Goal: Navigation & Orientation: Find specific page/section

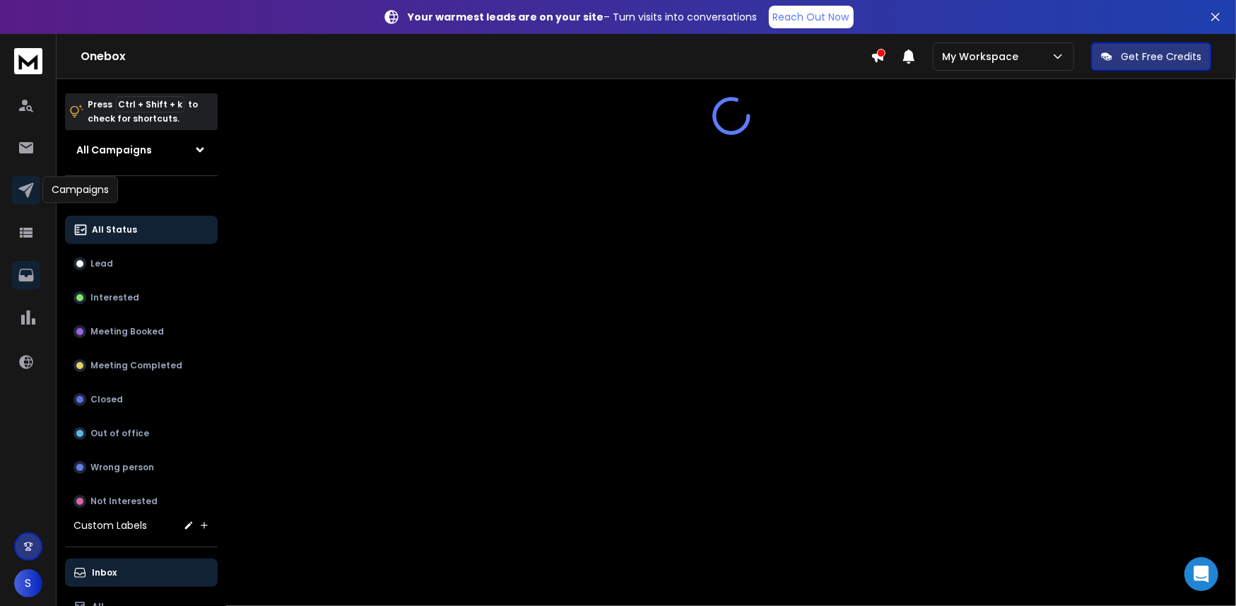
click at [30, 182] on icon at bounding box center [26, 190] width 17 height 17
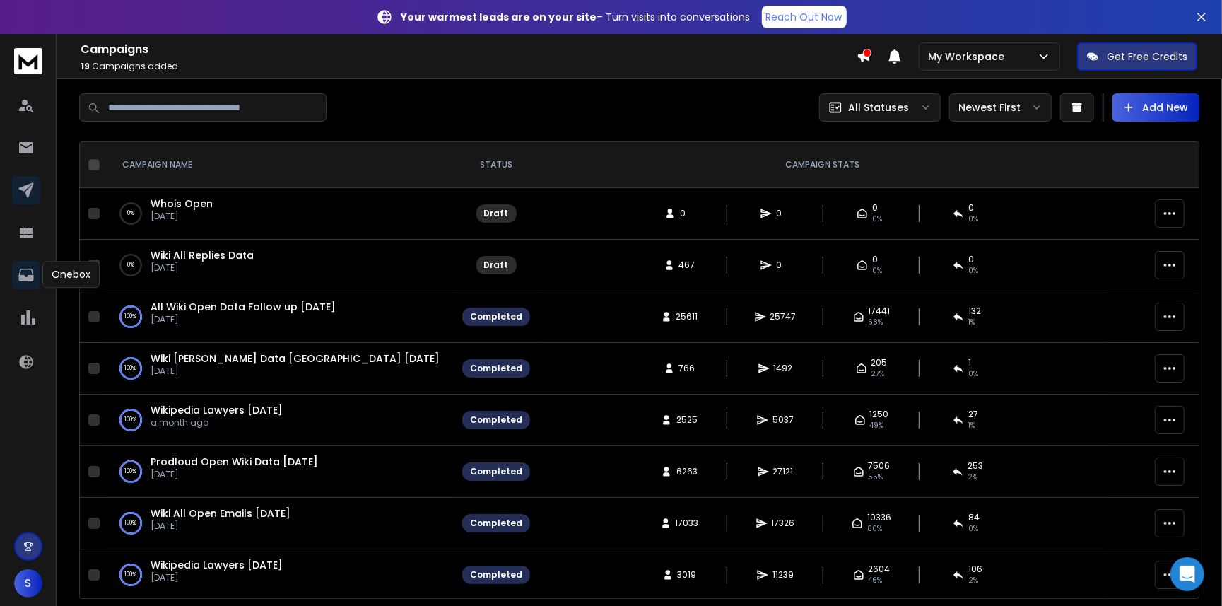
click at [26, 284] on link at bounding box center [26, 275] width 28 height 28
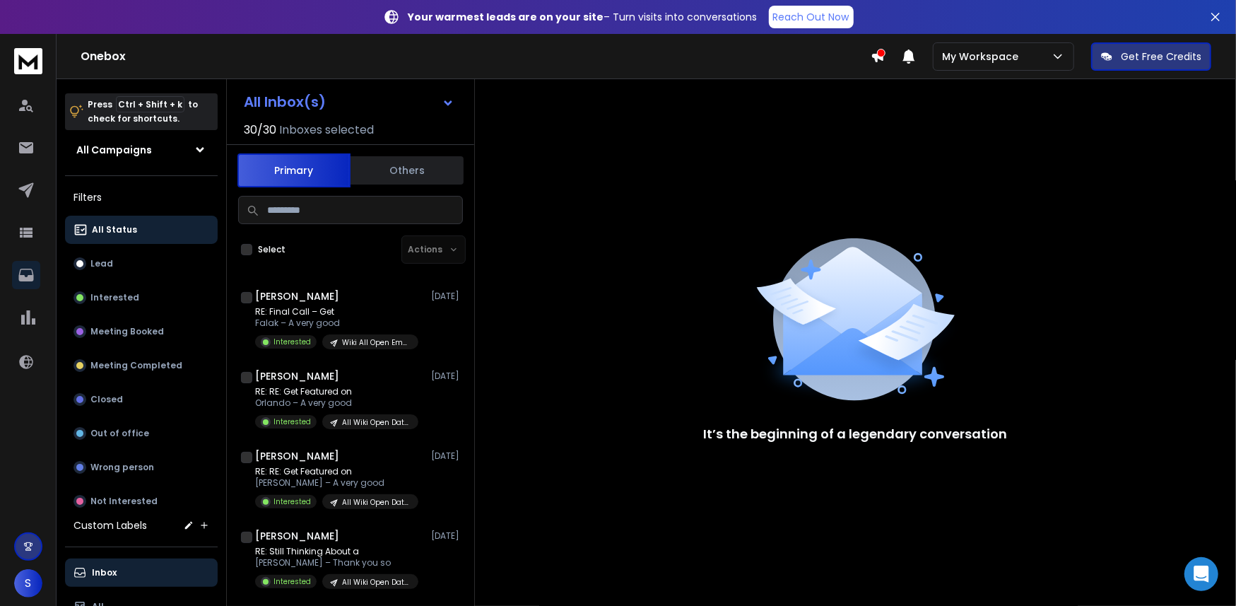
click at [409, 170] on button "Others" at bounding box center [407, 170] width 113 height 31
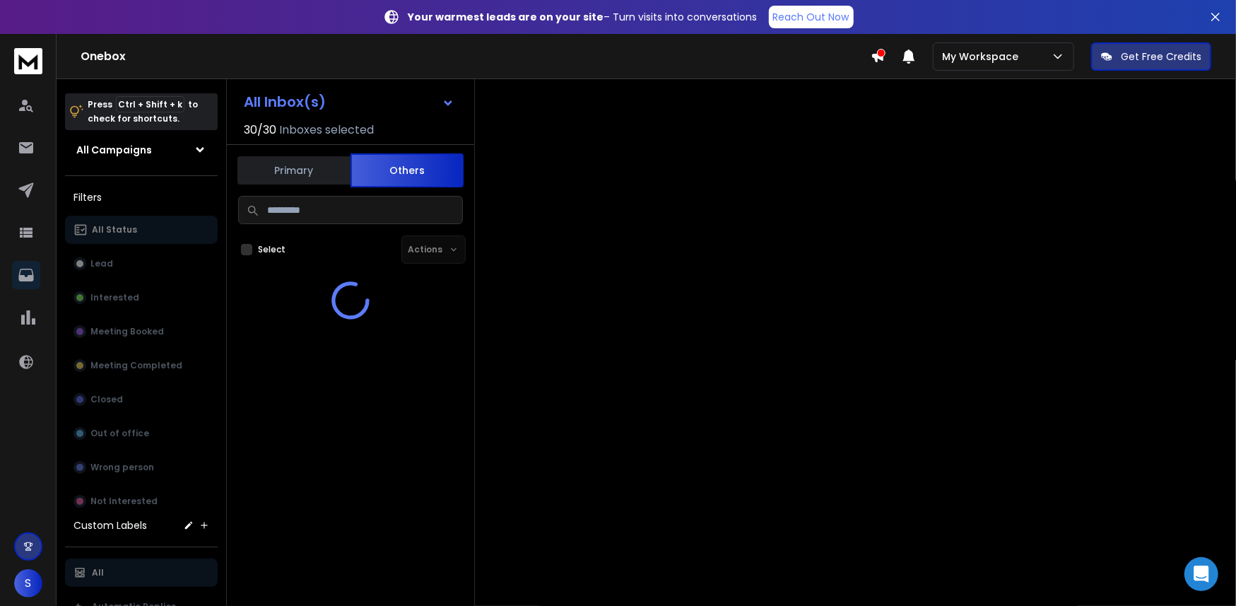
click at [300, 176] on button "Primary" at bounding box center [293, 170] width 113 height 31
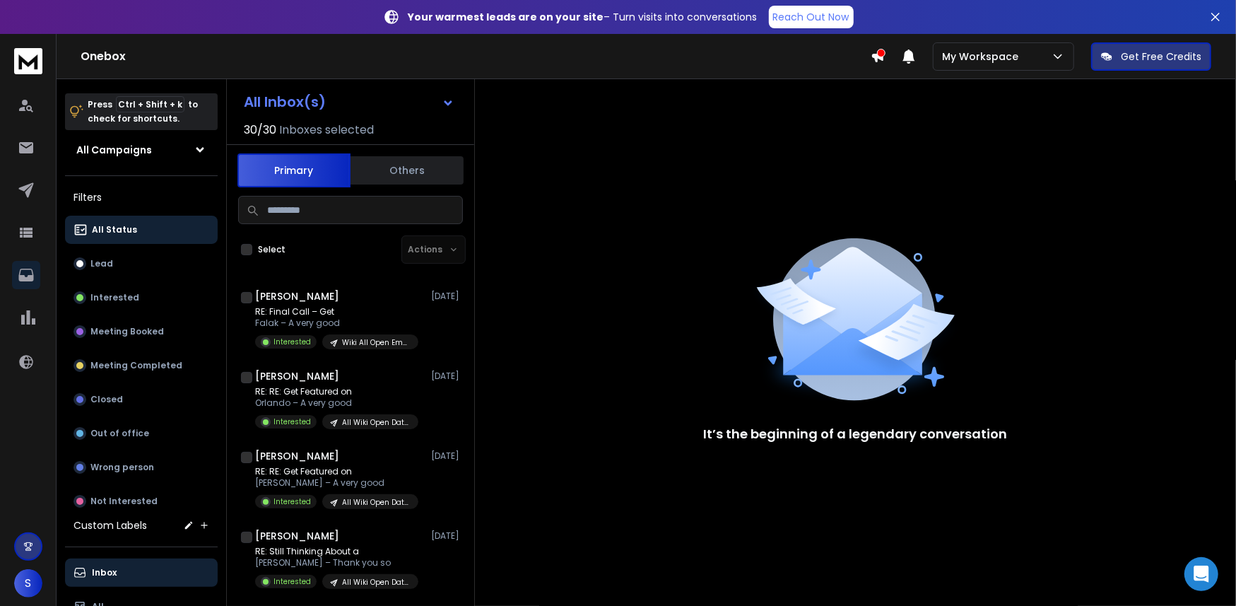
click at [389, 161] on button "Others" at bounding box center [407, 170] width 113 height 31
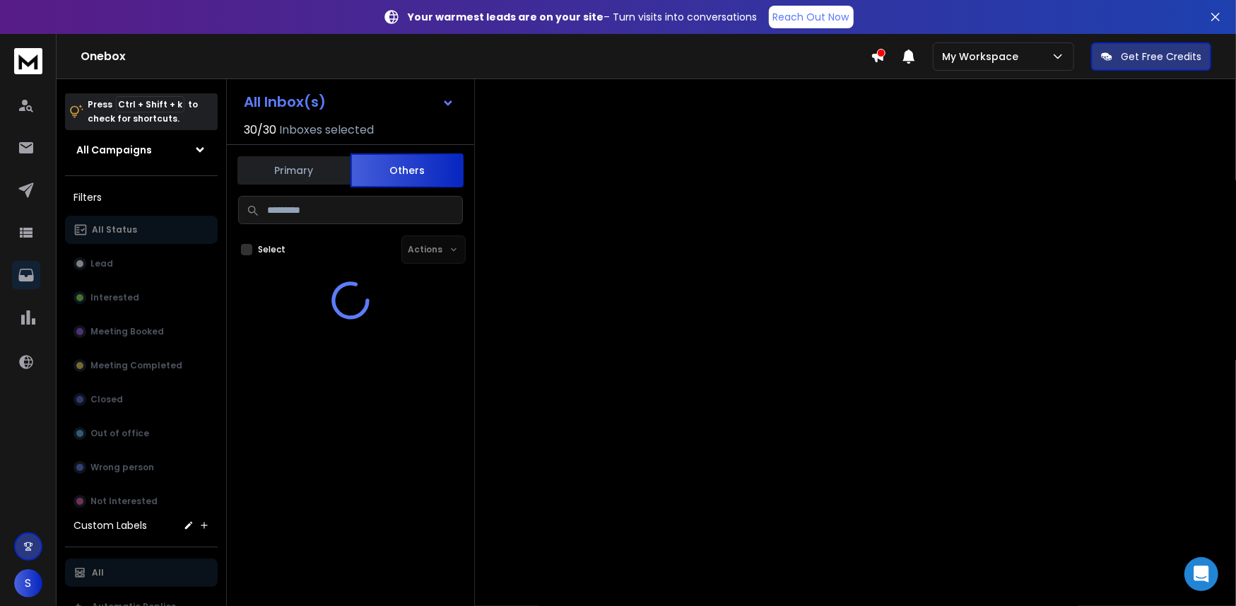
click at [276, 168] on button "Primary" at bounding box center [293, 170] width 113 height 31
